Goal: Task Accomplishment & Management: Use online tool/utility

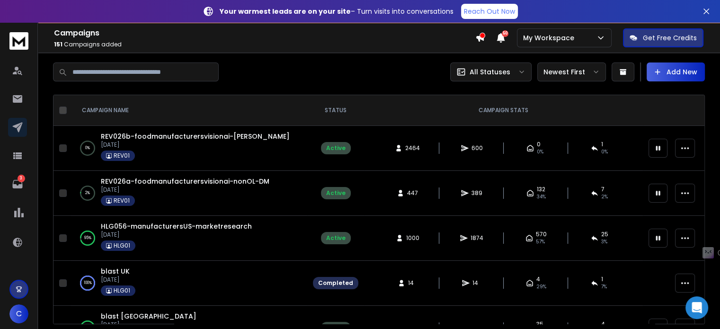
click at [205, 139] on span "REV026b-foodmanufacturersvisionai-[PERSON_NAME]" at bounding box center [195, 136] width 189 height 9
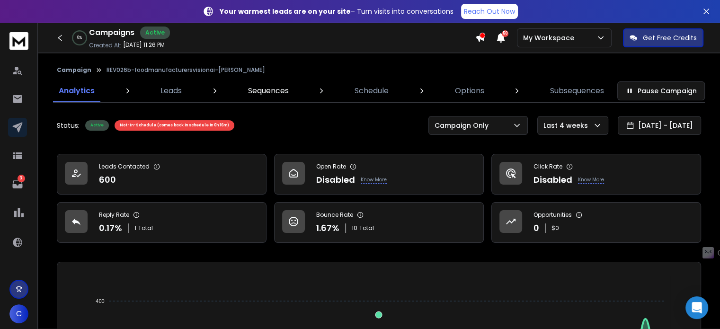
click at [245, 96] on link "Sequences" at bounding box center [268, 91] width 52 height 23
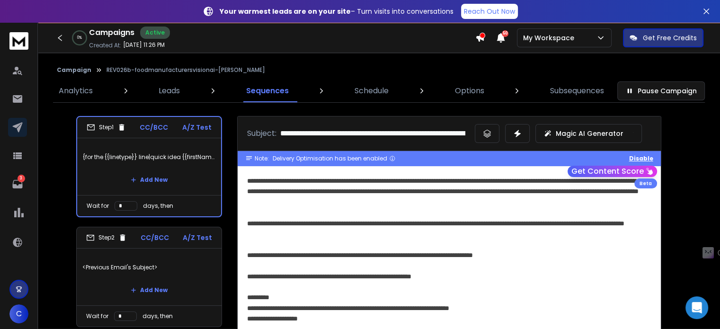
click at [192, 92] on div "Analytics Leads Sequences Schedule Options Subsequences" at bounding box center [331, 91] width 557 height 23
click at [169, 85] on p "Leads" at bounding box center [169, 90] width 21 height 11
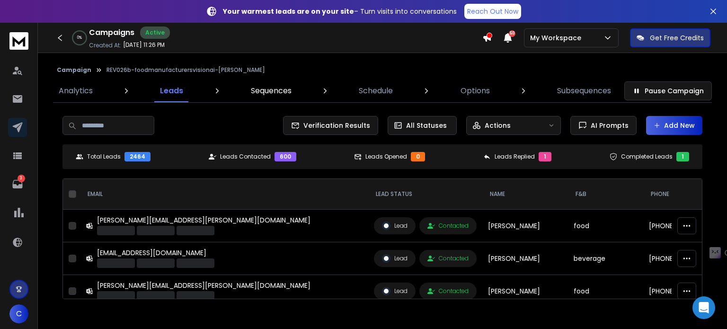
click at [277, 102] on link "Sequences" at bounding box center [271, 91] width 52 height 23
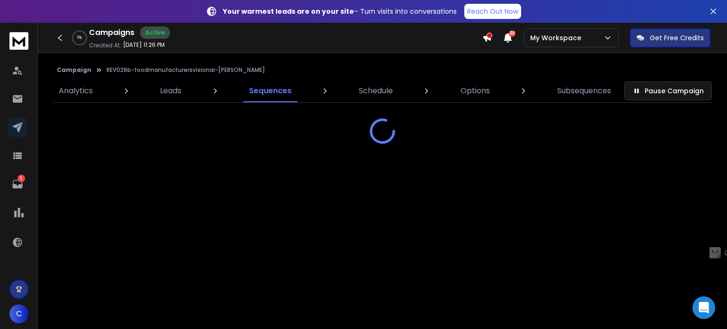
click at [276, 95] on p "Sequences" at bounding box center [270, 90] width 43 height 11
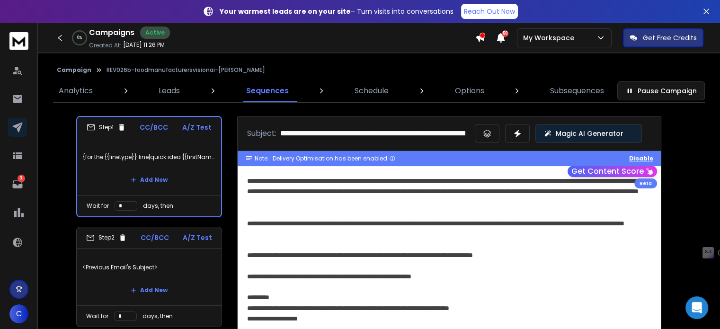
click at [589, 127] on button "Magic AI Generator" at bounding box center [589, 133] width 107 height 19
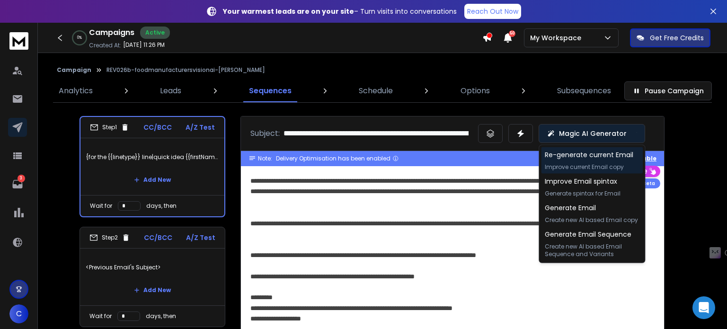
click at [589, 127] on button "Magic AI Generator" at bounding box center [592, 133] width 107 height 19
